Goal: Task Accomplishment & Management: Use online tool/utility

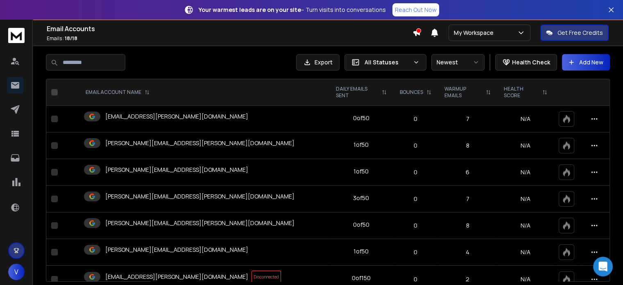
click at [243, 67] on div at bounding box center [168, 62] width 245 height 16
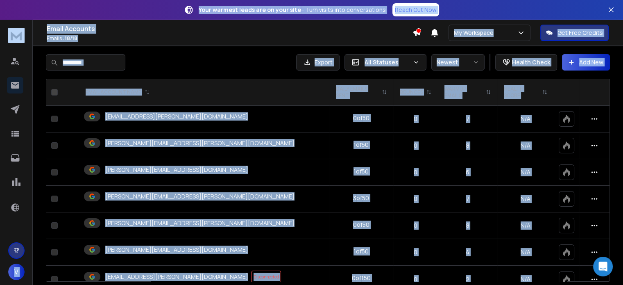
click at [243, 67] on div at bounding box center [168, 62] width 245 height 16
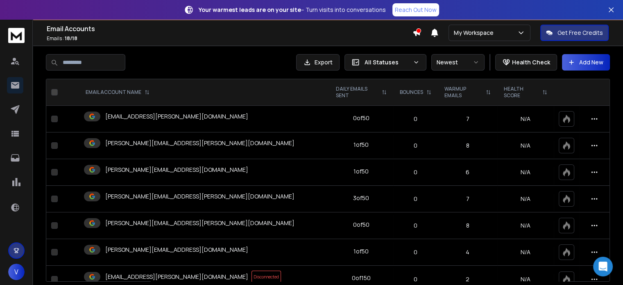
click at [27, 105] on div "V" at bounding box center [16, 154] width 33 height 268
click at [15, 107] on icon at bounding box center [15, 109] width 9 height 9
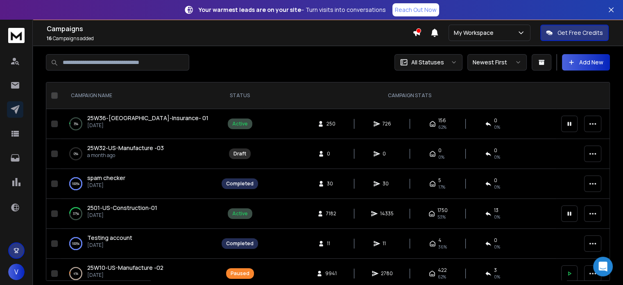
click at [140, 116] on span "25W36-[GEOGRAPHIC_DATA]-Insurance- 01" at bounding box center [147, 118] width 121 height 8
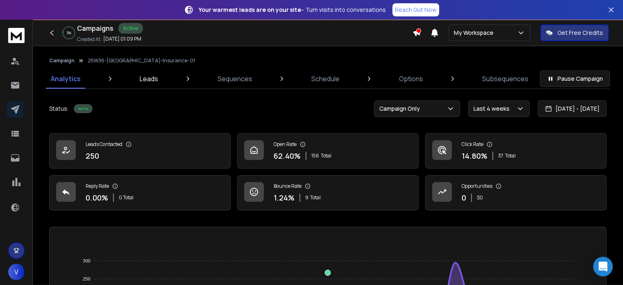
click at [156, 77] on p "Leads" at bounding box center [149, 79] width 18 height 10
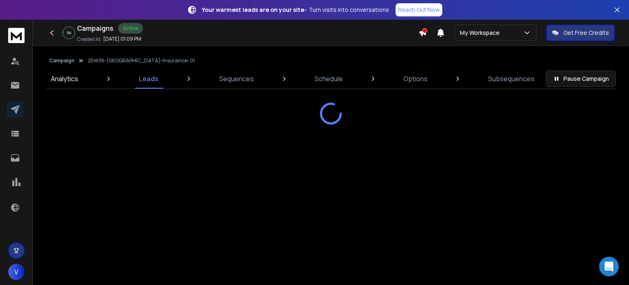
click at [77, 75] on p "Analytics" at bounding box center [64, 79] width 27 height 10
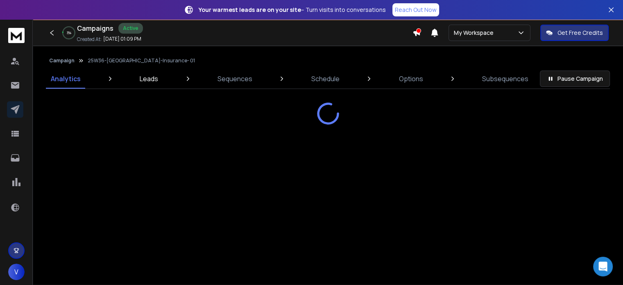
click at [146, 78] on p "Leads" at bounding box center [149, 79] width 18 height 10
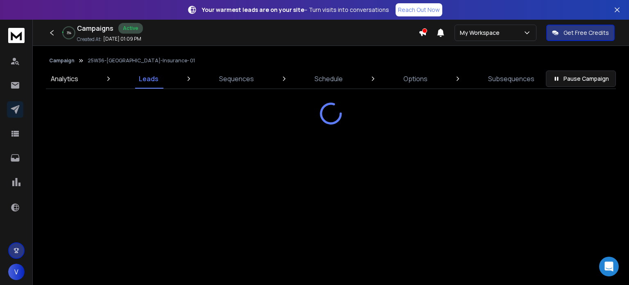
click at [62, 83] on p "Analytics" at bounding box center [64, 79] width 27 height 10
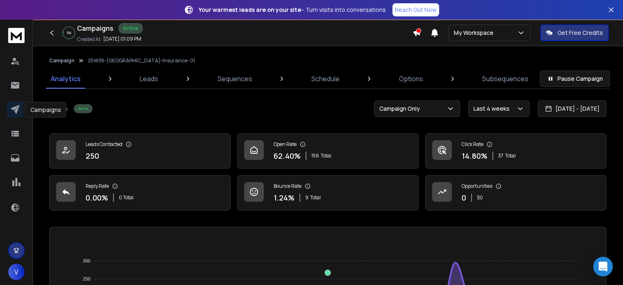
click at [21, 103] on link at bounding box center [15, 109] width 16 height 16
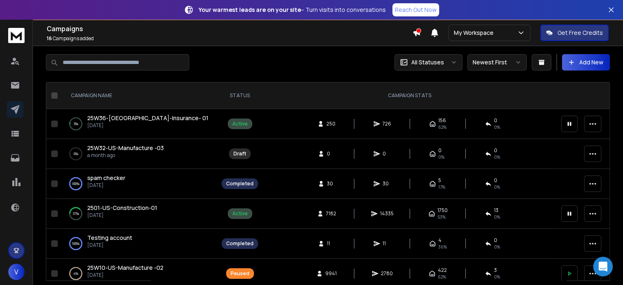
click at [105, 118] on span "25W36-[GEOGRAPHIC_DATA]-Insurance- 01" at bounding box center [147, 118] width 121 height 8
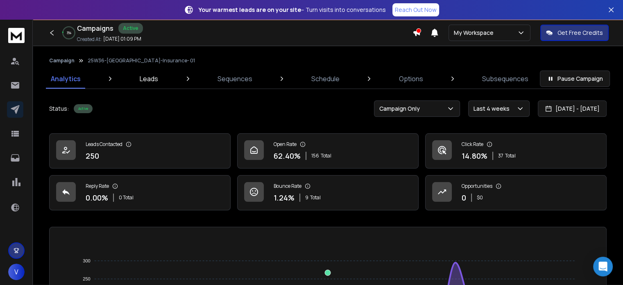
click at [153, 80] on p "Leads" at bounding box center [149, 79] width 18 height 10
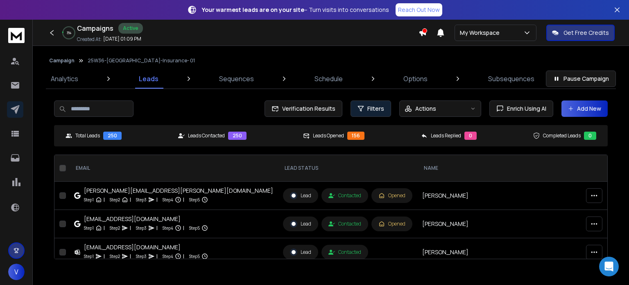
click at [369, 103] on button "Filters" at bounding box center [370, 108] width 41 height 16
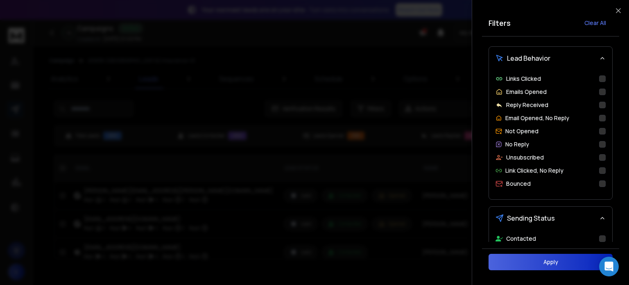
click at [599, 77] on button "Links Clicked" at bounding box center [602, 78] width 7 height 7
click at [536, 260] on button "Apply" at bounding box center [550, 261] width 124 height 16
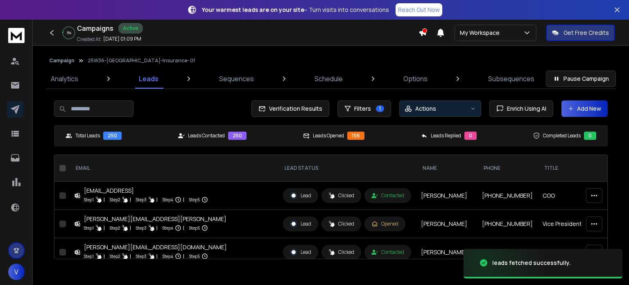
click at [436, 114] on button "Actions" at bounding box center [440, 108] width 82 height 16
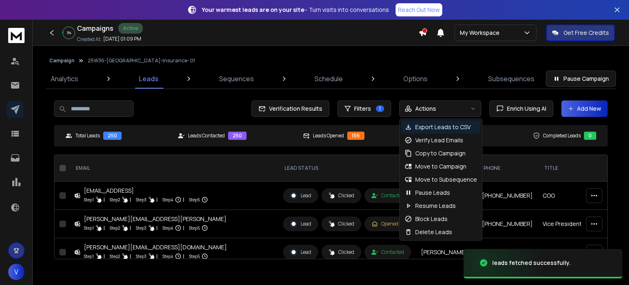
click at [436, 126] on p "Export Leads to CSV" at bounding box center [442, 127] width 55 height 8
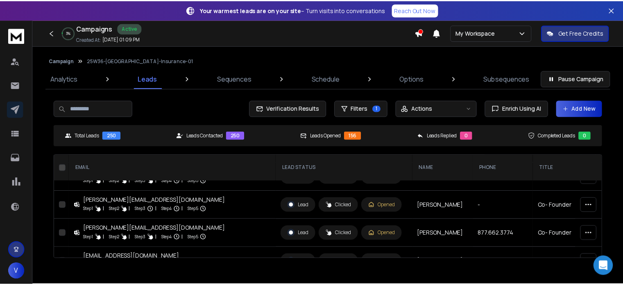
scroll to position [246, 0]
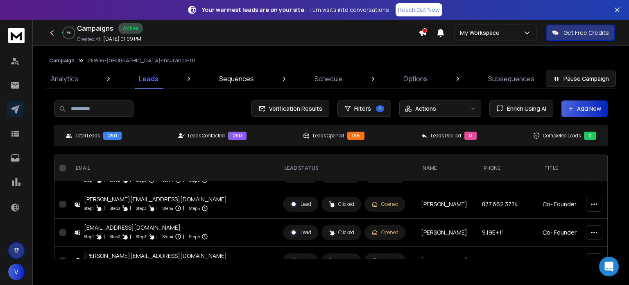
click at [227, 74] on p "Sequences" at bounding box center [236, 79] width 35 height 10
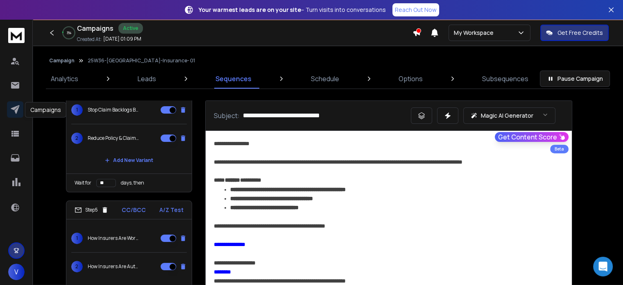
click at [18, 109] on icon at bounding box center [15, 109] width 9 height 9
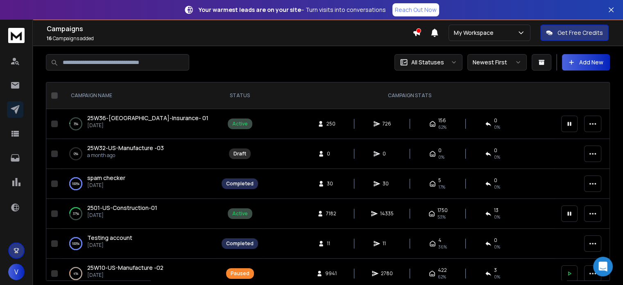
click at [137, 117] on span "25W36-[GEOGRAPHIC_DATA]-Insurance- 01" at bounding box center [147, 118] width 121 height 8
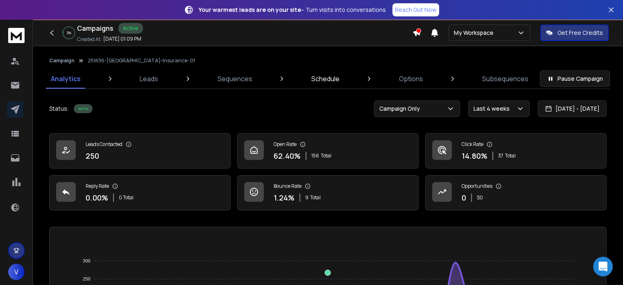
click at [337, 77] on p "Schedule" at bounding box center [325, 79] width 28 height 10
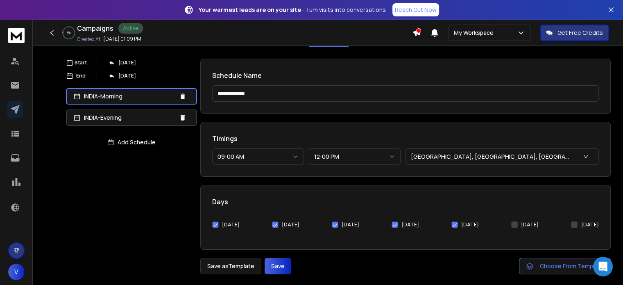
scroll to position [1, 0]
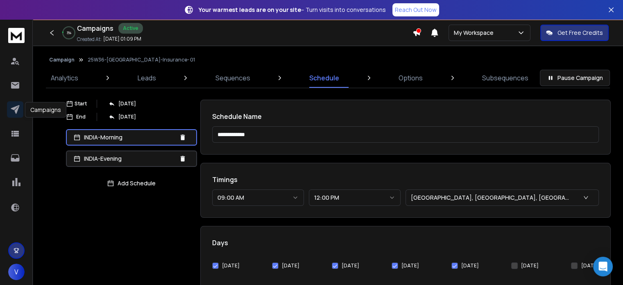
click at [14, 112] on icon at bounding box center [15, 109] width 10 height 10
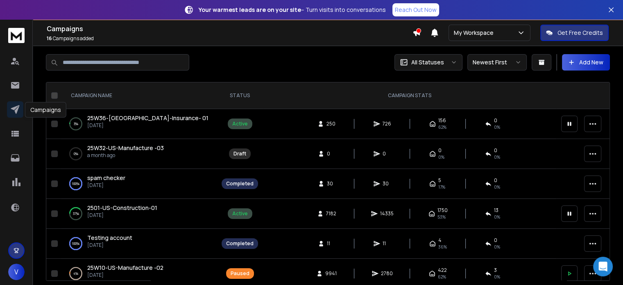
click at [138, 118] on span "25W36-[GEOGRAPHIC_DATA]-Insurance- 01" at bounding box center [147, 118] width 121 height 8
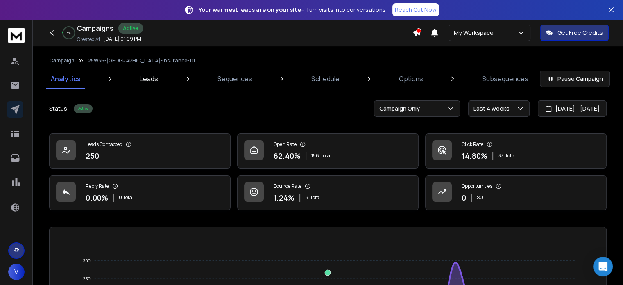
click at [147, 80] on p "Leads" at bounding box center [149, 79] width 18 height 10
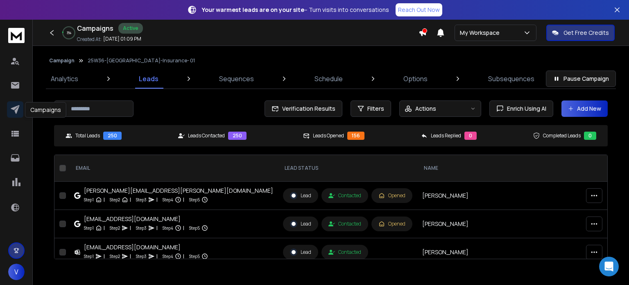
click at [18, 111] on icon at bounding box center [15, 109] width 10 height 10
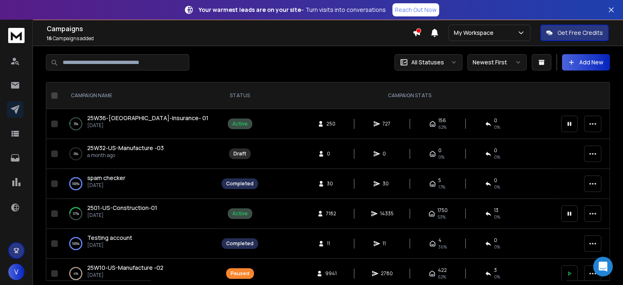
click at [148, 201] on td "37 % 2501-US-Construction-01 [DATE]" at bounding box center [139, 214] width 156 height 30
